Goal: Task Accomplishment & Management: Manage account settings

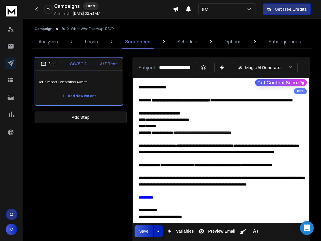
scroll to position [20, 0]
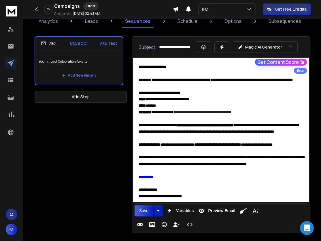
click at [199, 127] on span "**********" at bounding box center [205, 125] width 58 height 4
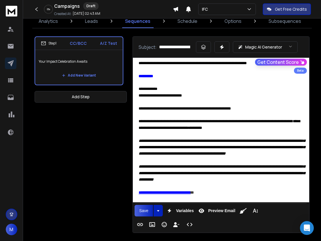
scroll to position [87, 0]
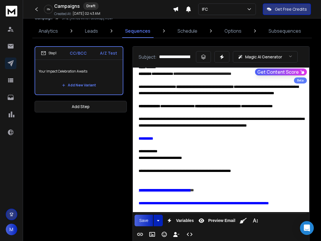
scroll to position [20, 0]
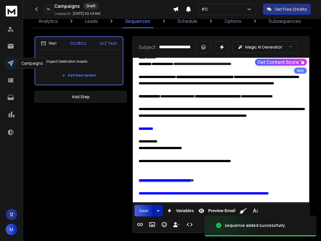
click at [11, 64] on icon at bounding box center [11, 63] width 6 height 6
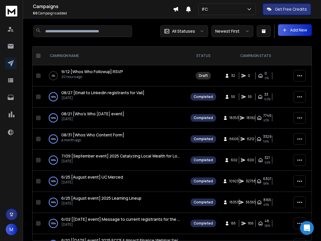
click at [88, 72] on span "9/12 [Whos Who Followup] RSVP" at bounding box center [92, 71] width 62 height 5
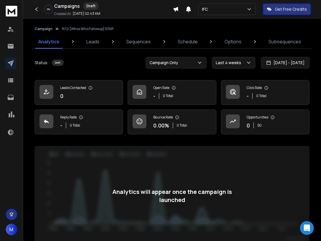
click at [267, 40] on link "Subsequences" at bounding box center [285, 42] width 40 height 14
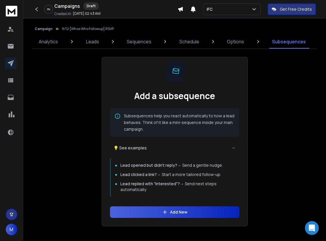
click at [279, 116] on div "Add a subsequence Subsequences help you react automatically to how a lead behav…" at bounding box center [175, 141] width 280 height 169
click at [239, 41] on p "Options" at bounding box center [235, 41] width 17 height 7
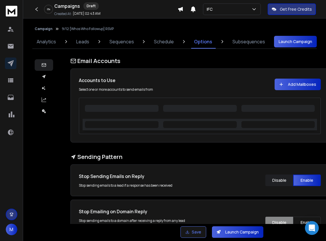
click at [293, 42] on button "Launch Campaign" at bounding box center [295, 42] width 43 height 12
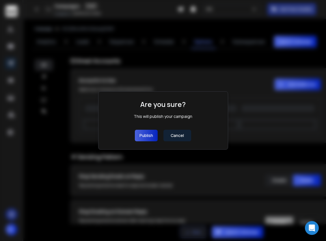
click at [151, 136] on button "Publish" at bounding box center [146, 136] width 23 height 12
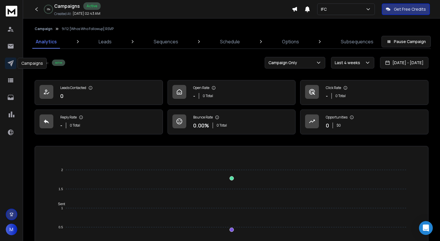
click at [12, 64] on icon at bounding box center [10, 63] width 7 height 7
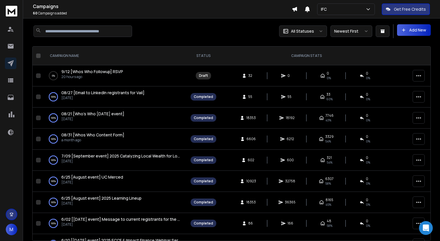
click at [106, 72] on span "9/12 [Whos Who Followup] RSVP" at bounding box center [92, 71] width 62 height 5
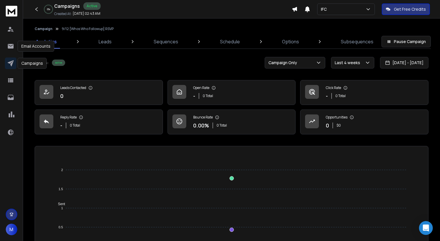
click at [14, 60] on link at bounding box center [11, 63] width 12 height 12
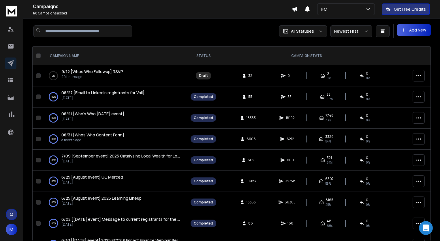
click at [321, 38] on div "Campaigns 60 Campaigns Added All Statuses Newest First Add New CAMPAIGN NAME ST…" at bounding box center [231, 144] width 399 height 241
